Goal: Communication & Community: Answer question/provide support

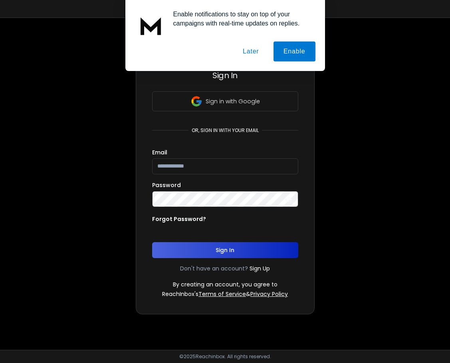
click at [177, 173] on input "email" at bounding box center [225, 167] width 146 height 16
type input "**********"
click at [152, 242] on button "Sign In" at bounding box center [225, 250] width 146 height 16
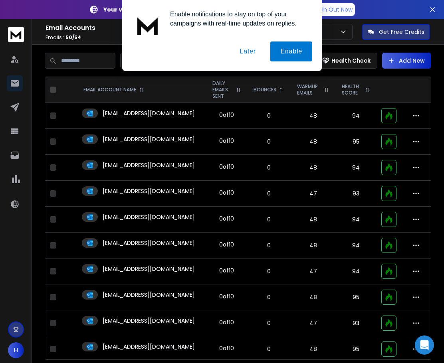
click at [254, 54] on button "Later" at bounding box center [248, 52] width 36 height 20
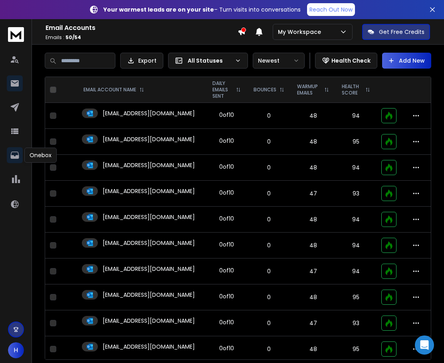
click at [12, 159] on icon at bounding box center [15, 156] width 10 height 10
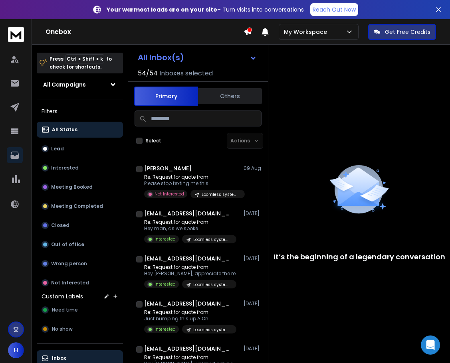
scroll to position [44, 0]
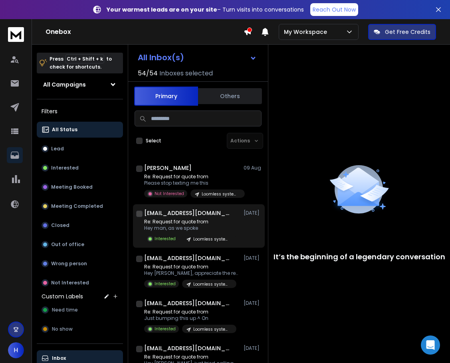
click at [212, 231] on p "Hey man, as we spoke" at bounding box center [190, 228] width 92 height 6
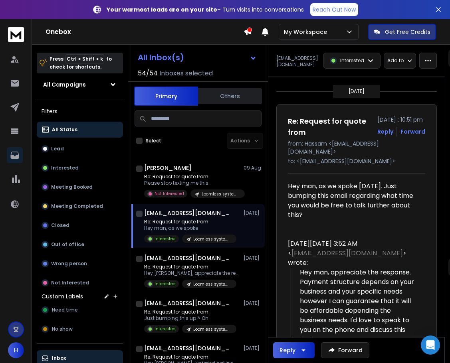
click at [286, 345] on button "Reply" at bounding box center [294, 351] width 42 height 16
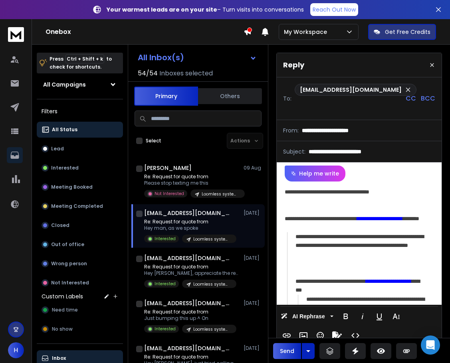
scroll to position [0, 0]
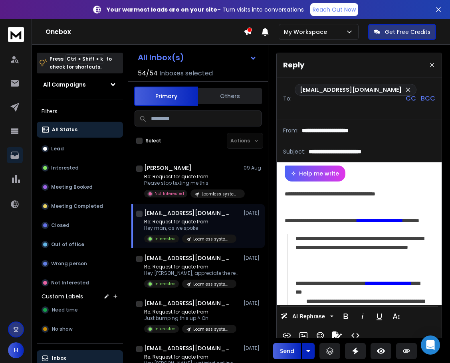
click at [284, 193] on div "**********" at bounding box center [358, 243] width 163 height 123
click at [288, 349] on button "Send" at bounding box center [287, 351] width 28 height 16
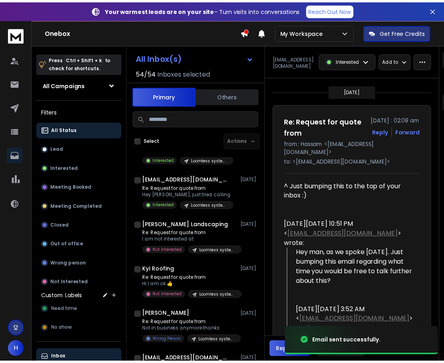
scroll to position [214, 0]
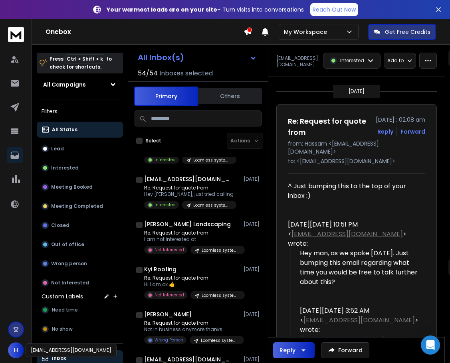
click at [16, 355] on span "H" at bounding box center [16, 351] width 16 height 16
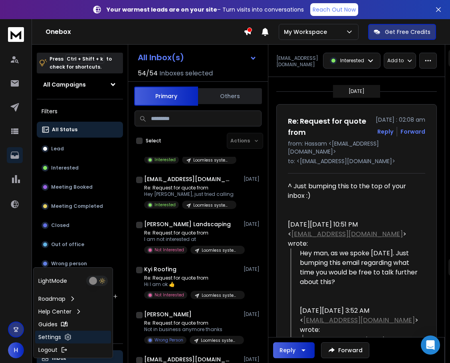
click at [65, 341] on div "Settings" at bounding box center [73, 337] width 76 height 13
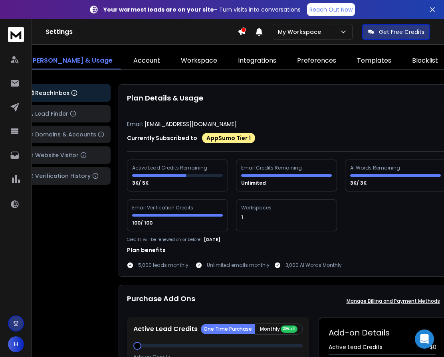
click at [230, 59] on link "Integrations" at bounding box center [257, 61] width 54 height 17
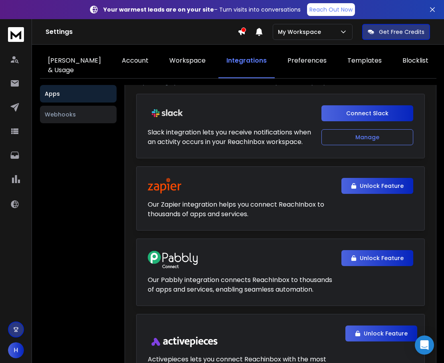
scroll to position [47, 0]
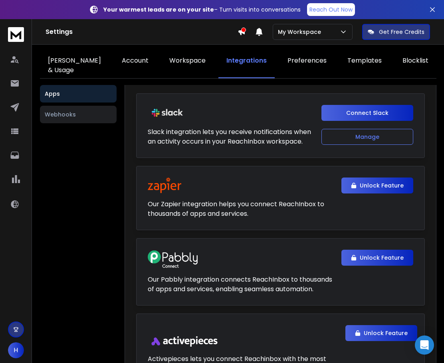
click at [348, 191] on button "Unlock Feature" at bounding box center [377, 186] width 72 height 16
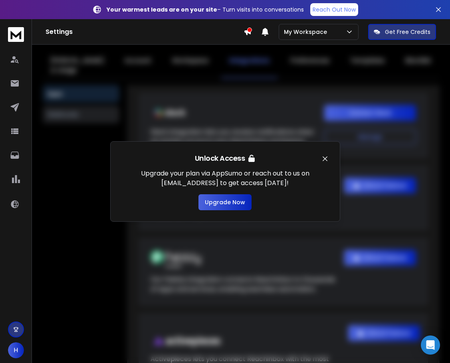
click at [328, 161] on icon at bounding box center [324, 158] width 7 height 7
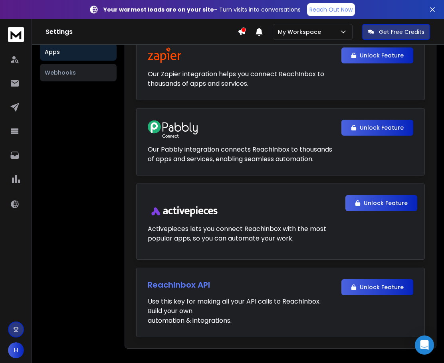
scroll to position [0, 0]
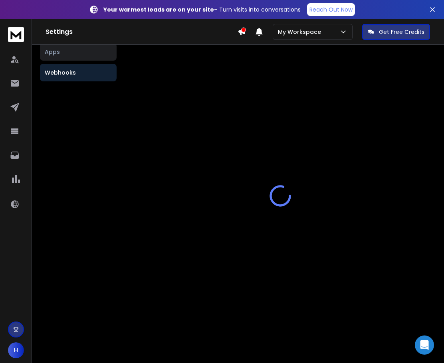
click at [73, 78] on button "Webhooks" at bounding box center [78, 73] width 77 height 18
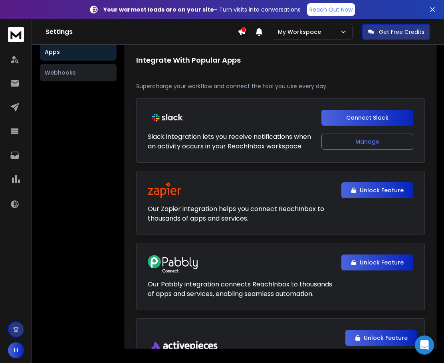
click at [87, 53] on button "Apps" at bounding box center [78, 52] width 77 height 18
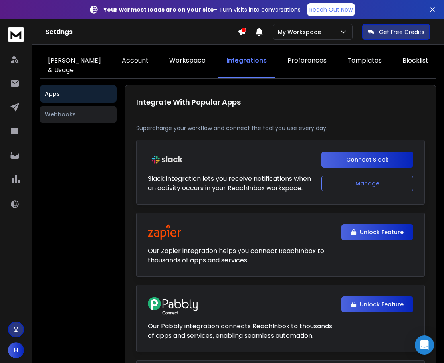
click at [309, 60] on link "Preferences" at bounding box center [307, 66] width 55 height 26
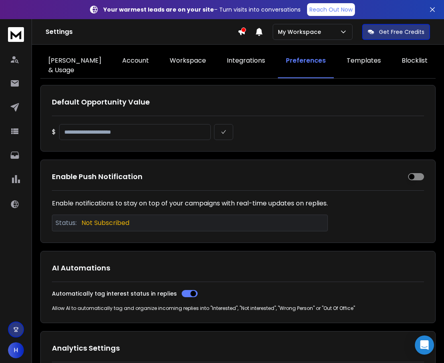
click at [237, 60] on link "Integrations" at bounding box center [246, 66] width 54 height 26
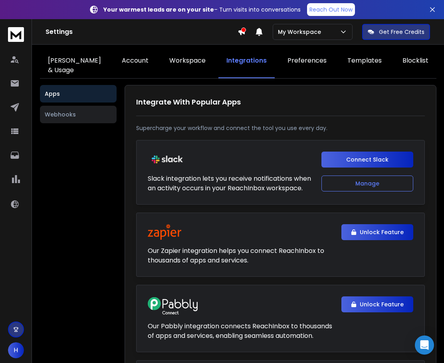
click at [138, 64] on link "Account" at bounding box center [135, 66] width 43 height 26
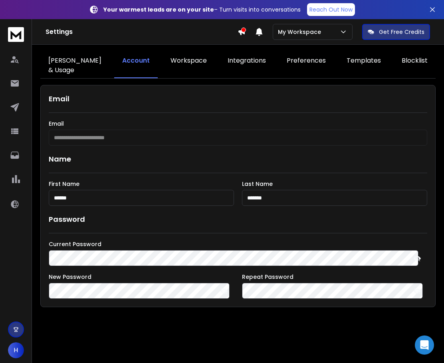
click at [187, 67] on link "Workspace" at bounding box center [189, 66] width 52 height 26
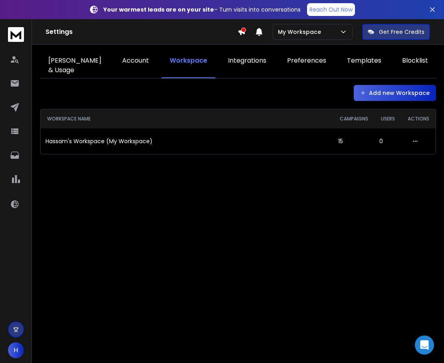
click at [234, 58] on link "Integrations" at bounding box center [247, 66] width 54 height 26
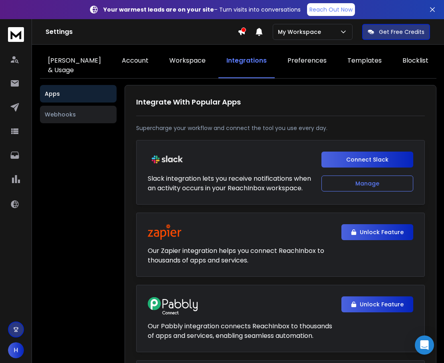
click at [353, 240] on button "Unlock Feature" at bounding box center [377, 232] width 72 height 16
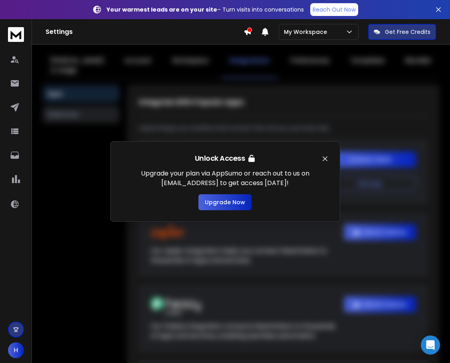
click at [240, 204] on span "Upgrade Now" at bounding box center [225, 202] width 40 height 8
click at [325, 160] on icon at bounding box center [324, 158] width 7 height 7
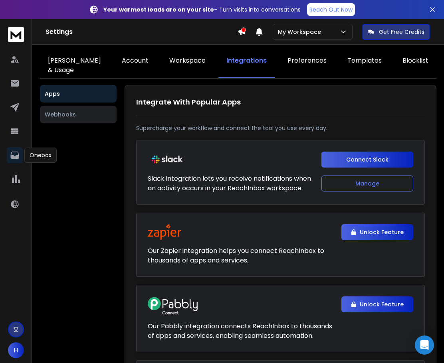
click at [10, 159] on icon at bounding box center [15, 156] width 10 height 10
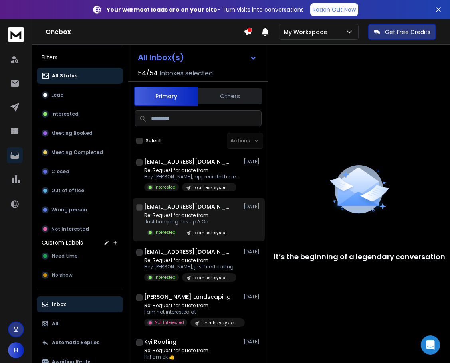
scroll to position [141, 0]
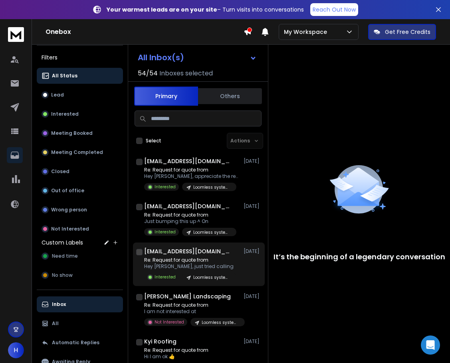
click at [161, 278] on p "Interested" at bounding box center [165, 277] width 21 height 6
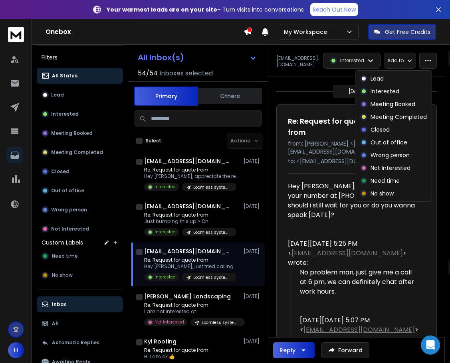
click at [364, 63] on p "Interested" at bounding box center [352, 61] width 24 height 6
click at [375, 167] on p "Not Interested" at bounding box center [391, 168] width 40 height 8
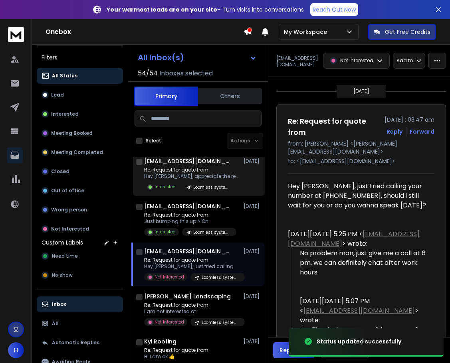
scroll to position [0, 0]
